Goal: Find specific page/section: Find specific page/section

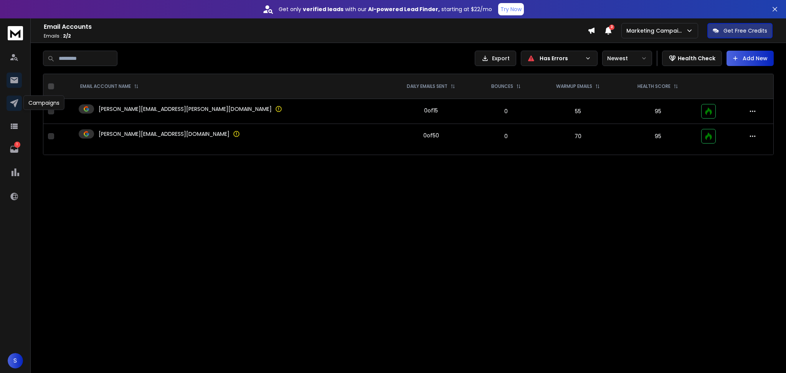
click at [15, 103] on icon at bounding box center [14, 103] width 8 height 8
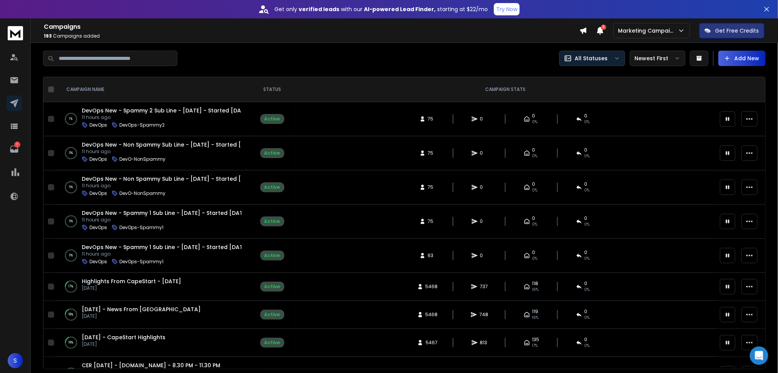
click at [610, 59] on div "All Statuses" at bounding box center [592, 59] width 56 height 8
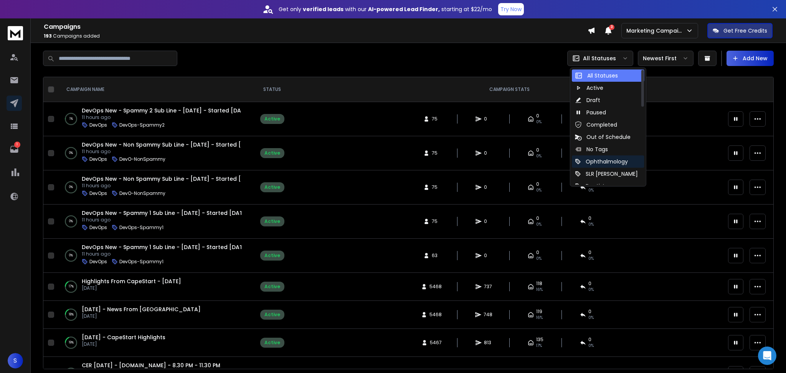
click at [593, 160] on div "Ophthalmology" at bounding box center [601, 162] width 53 height 8
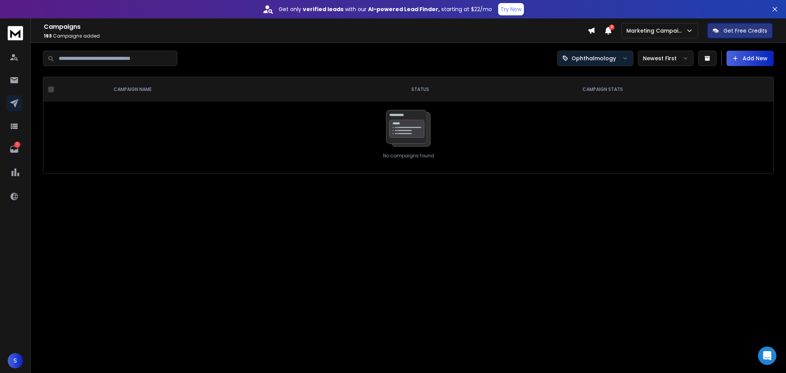
click at [615, 51] on button "Ophthalmology" at bounding box center [596, 58] width 76 height 15
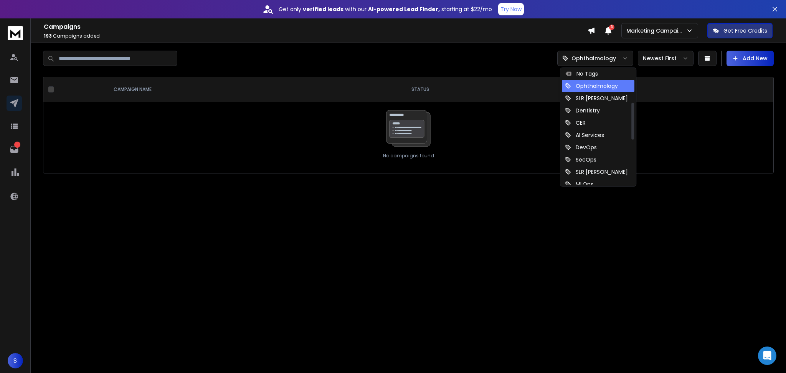
scroll to position [102, 0]
click at [600, 83] on div "Dentistry" at bounding box center [598, 84] width 73 height 12
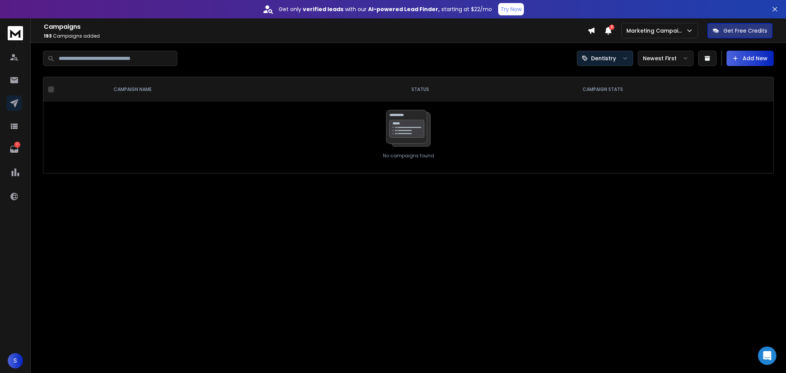
click at [619, 55] on div "Dentistry" at bounding box center [605, 59] width 46 height 8
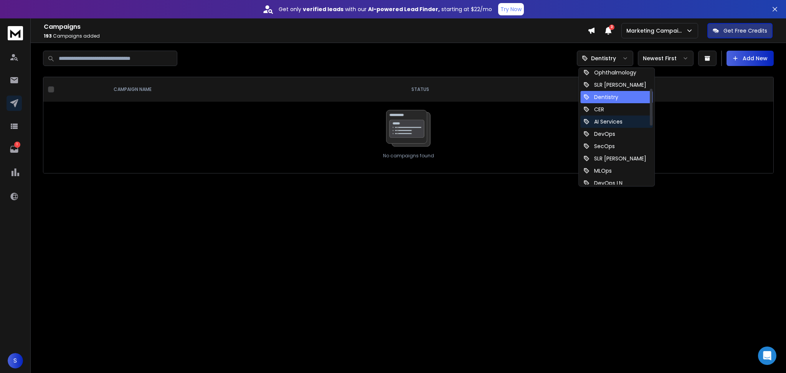
scroll to position [154, 0]
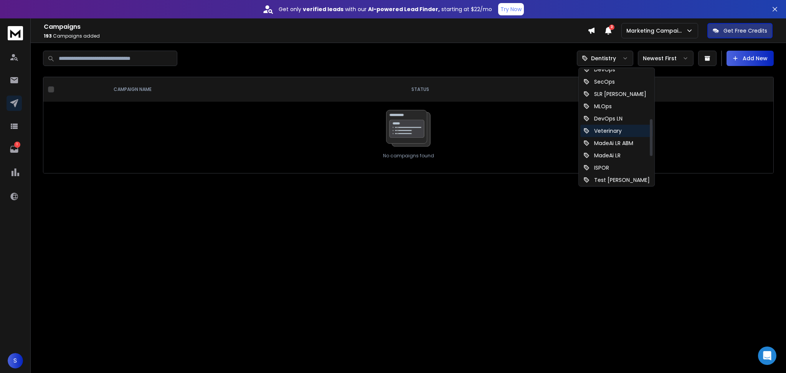
click at [611, 125] on div "Veterinary" at bounding box center [617, 131] width 73 height 12
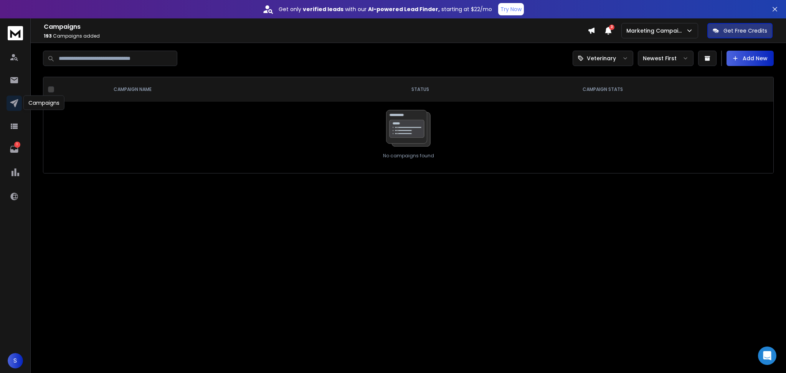
click at [18, 102] on icon at bounding box center [14, 103] width 9 height 9
click at [19, 81] on link at bounding box center [14, 80] width 15 height 15
